Goal: Navigation & Orientation: Find specific page/section

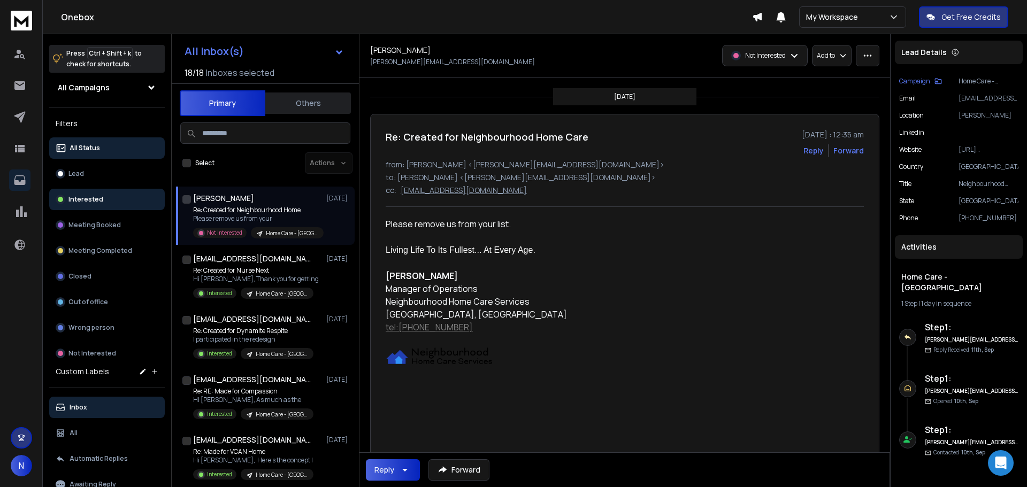
scroll to position [267, 0]
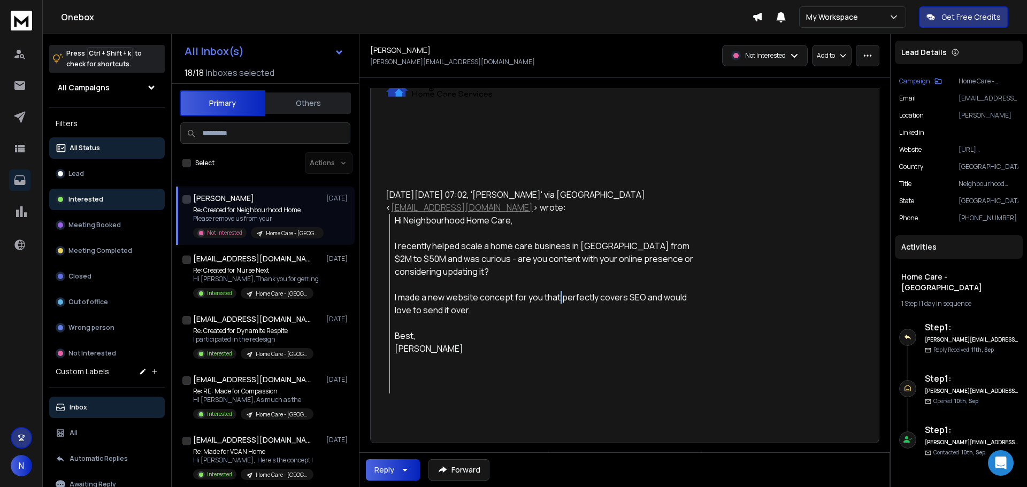
click at [95, 194] on button "Interested" at bounding box center [107, 199] width 116 height 21
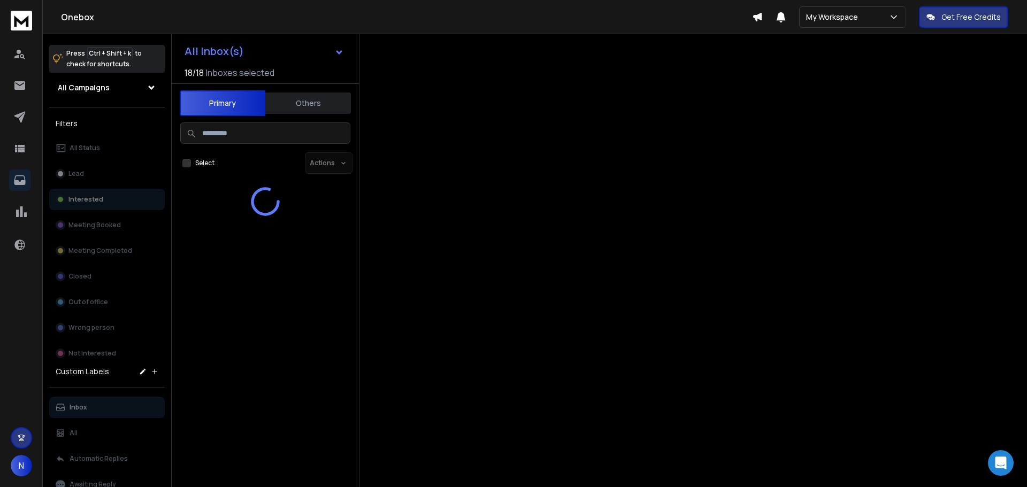
scroll to position [0, 0]
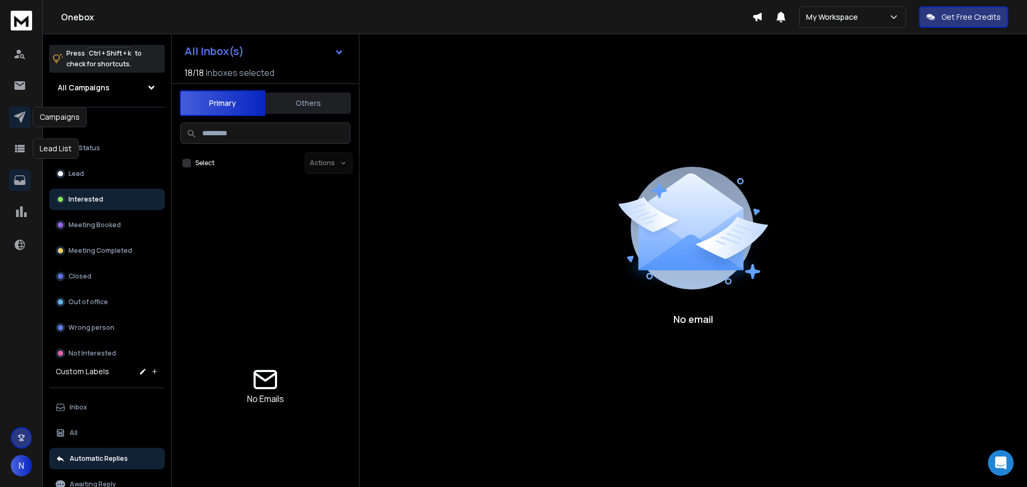
click at [23, 106] on link at bounding box center [19, 116] width 21 height 21
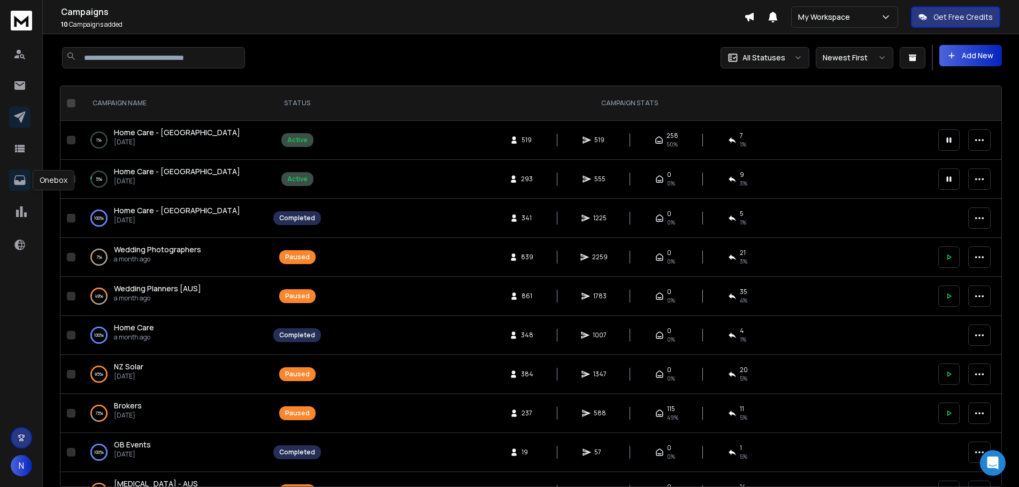
click at [25, 171] on link at bounding box center [19, 180] width 21 height 21
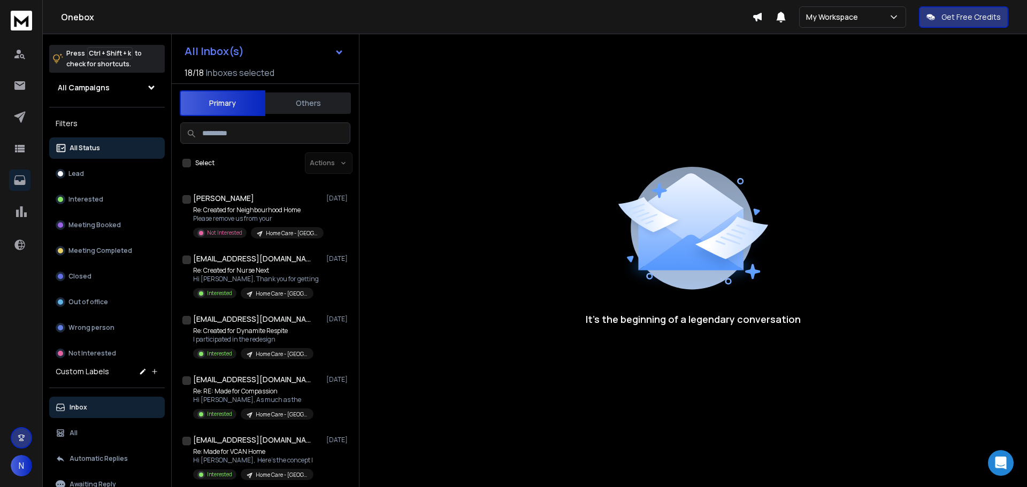
drag, startPoint x: 888, startPoint y: 318, endPoint x: 817, endPoint y: 294, distance: 75.6
click at [885, 317] on div "It’s the beginning of a legendary conversation" at bounding box center [692, 241] width 667 height 414
